Goal: Task Accomplishment & Management: Use online tool/utility

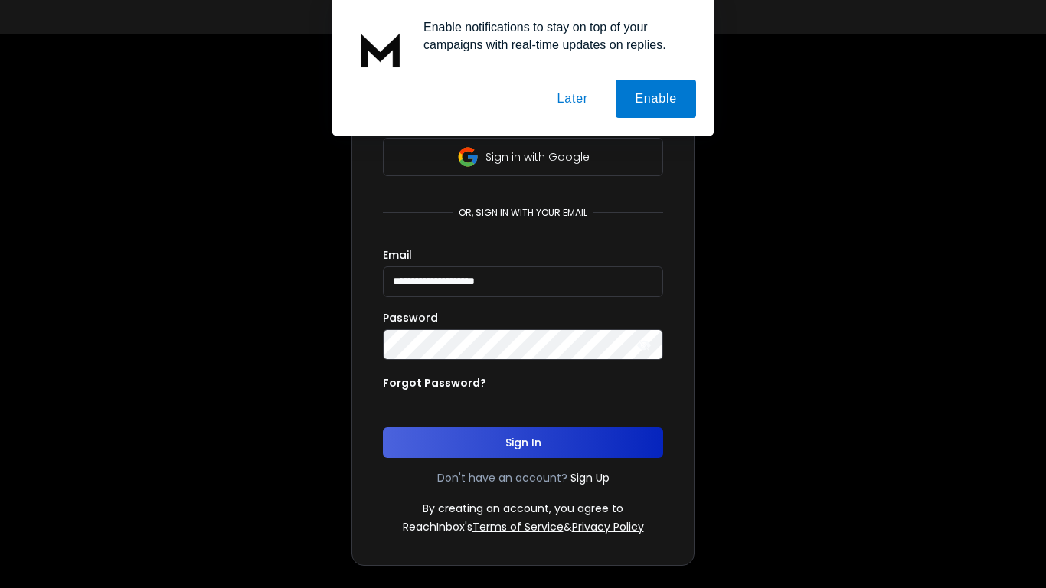
type input "**********"
click at [523, 442] on button "Sign In" at bounding box center [523, 442] width 280 height 31
